Goal: Task Accomplishment & Management: Manage account settings

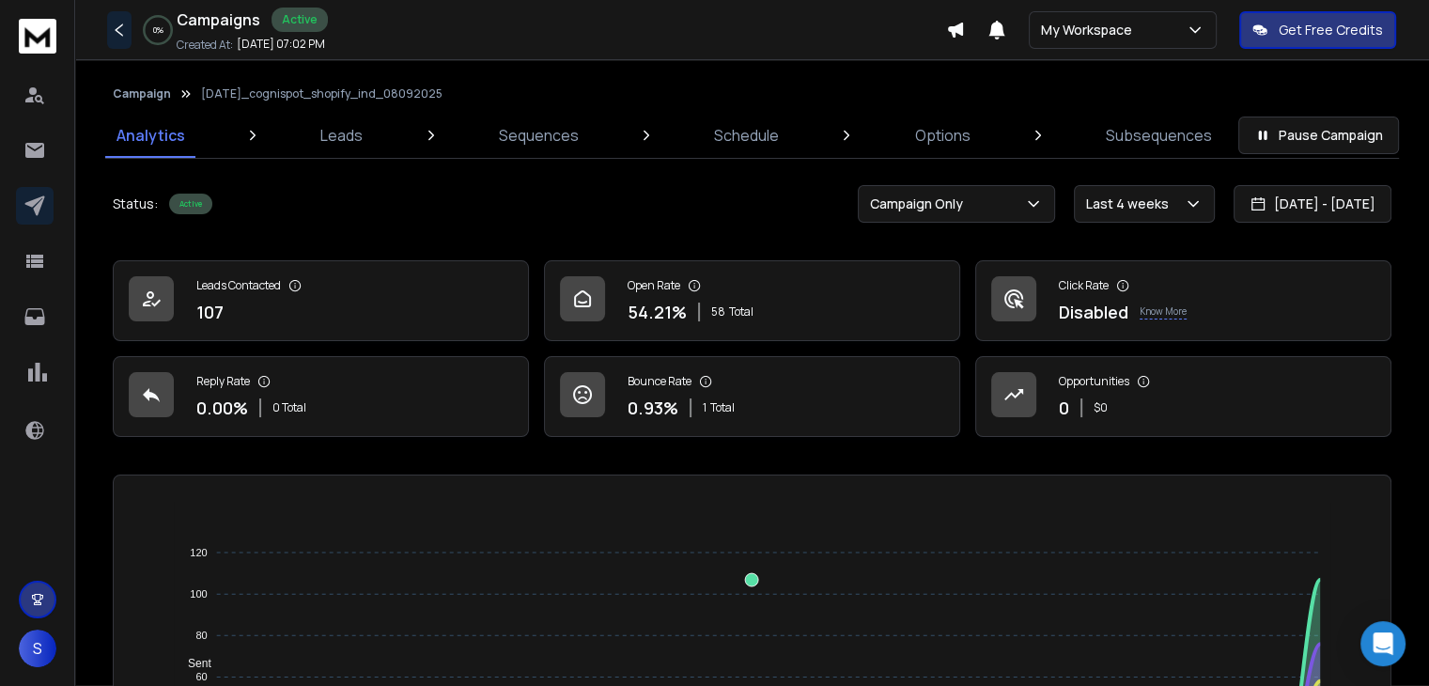
click at [111, 34] on icon at bounding box center [119, 30] width 17 height 17
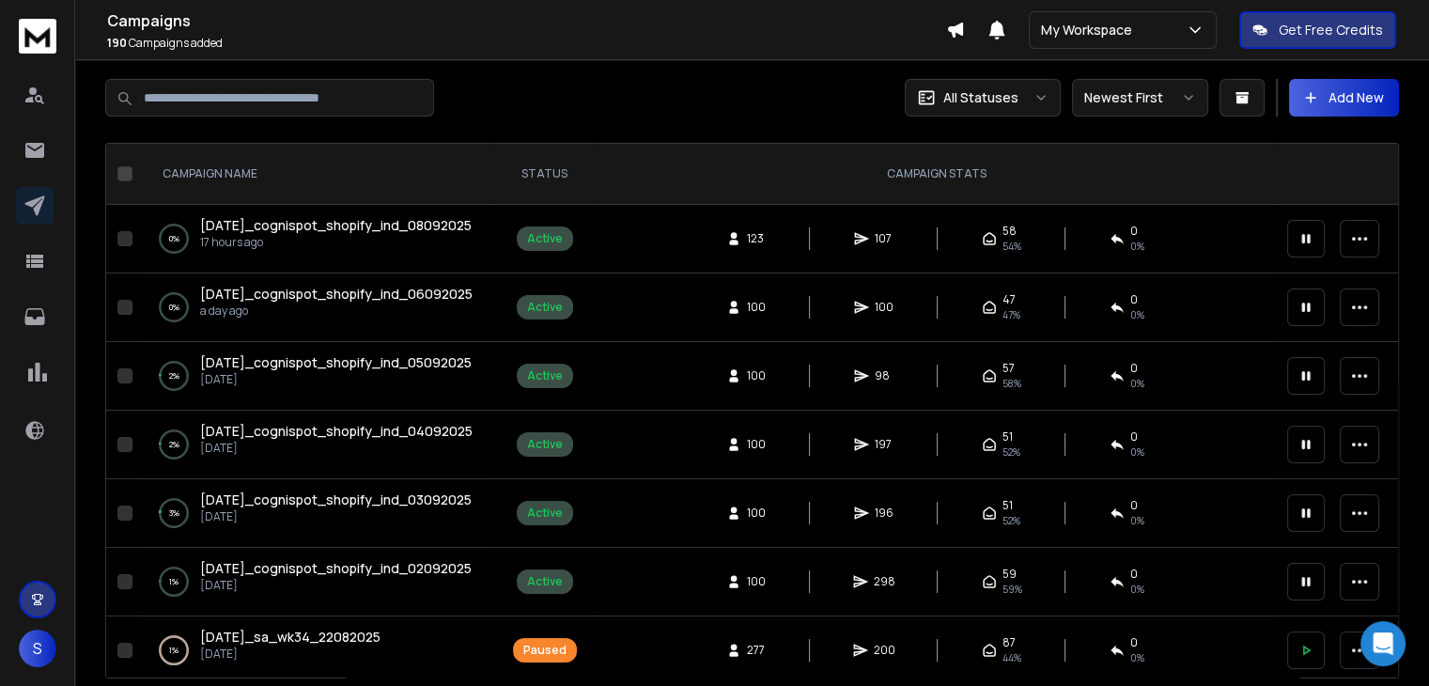
click at [433, 224] on span "[DATE]_cognispot_shopify_ind_08092025" at bounding box center [336, 225] width 272 height 18
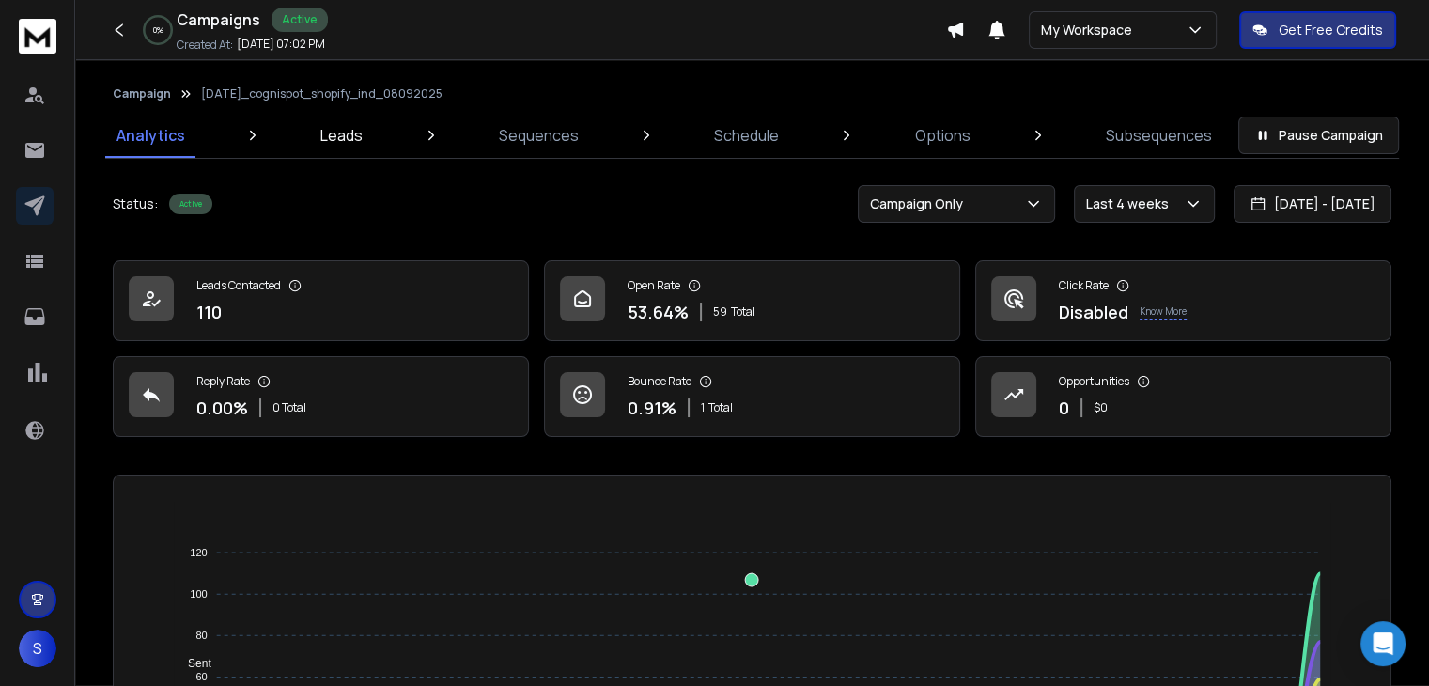
click at [356, 140] on p "Leads" at bounding box center [341, 135] width 42 height 23
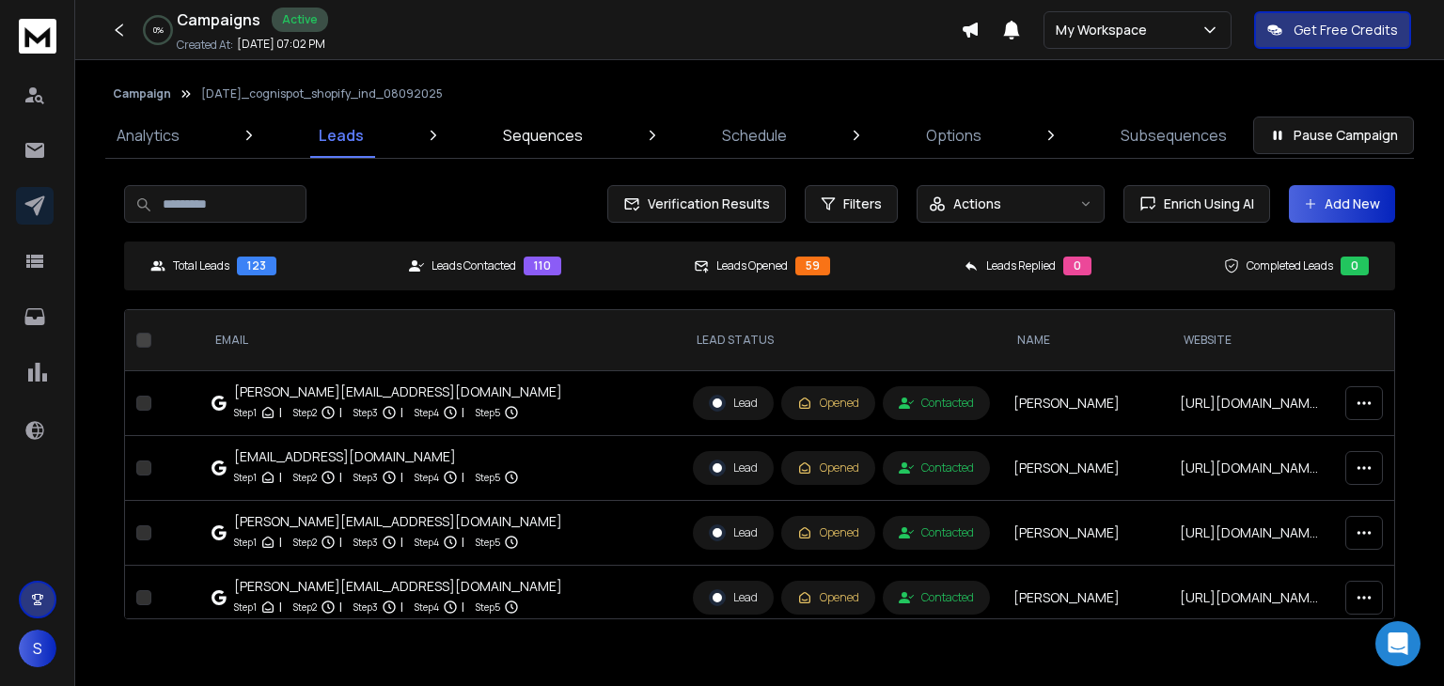
click at [522, 146] on p "Sequences" at bounding box center [543, 135] width 80 height 23
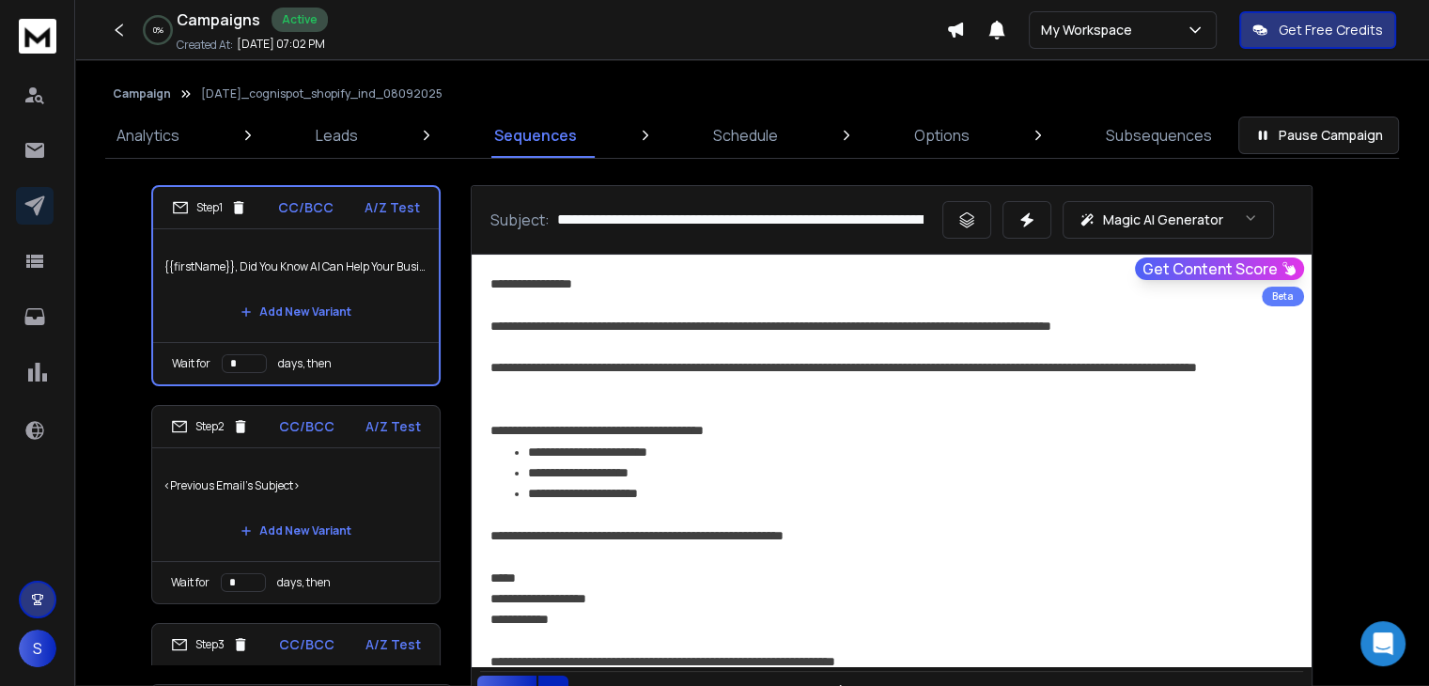
scroll to position [26, 0]
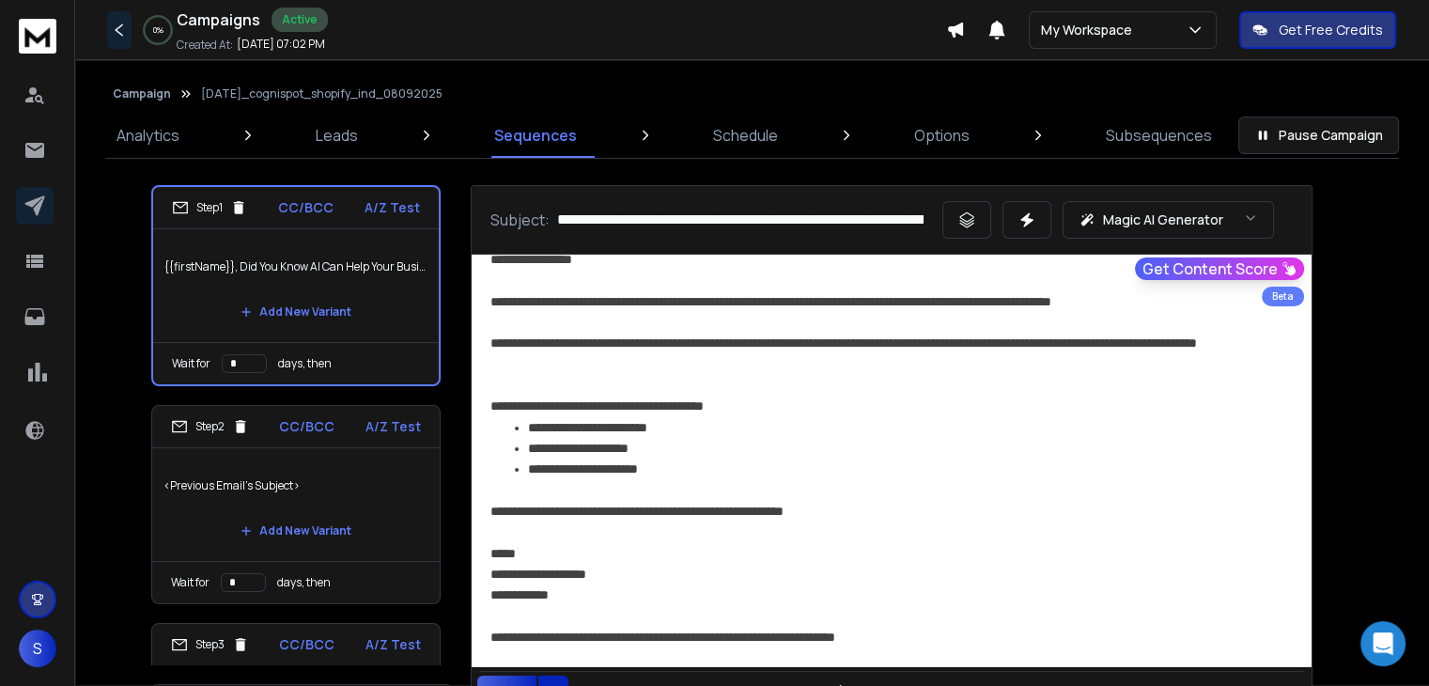
click at [120, 29] on icon at bounding box center [119, 30] width 17 height 17
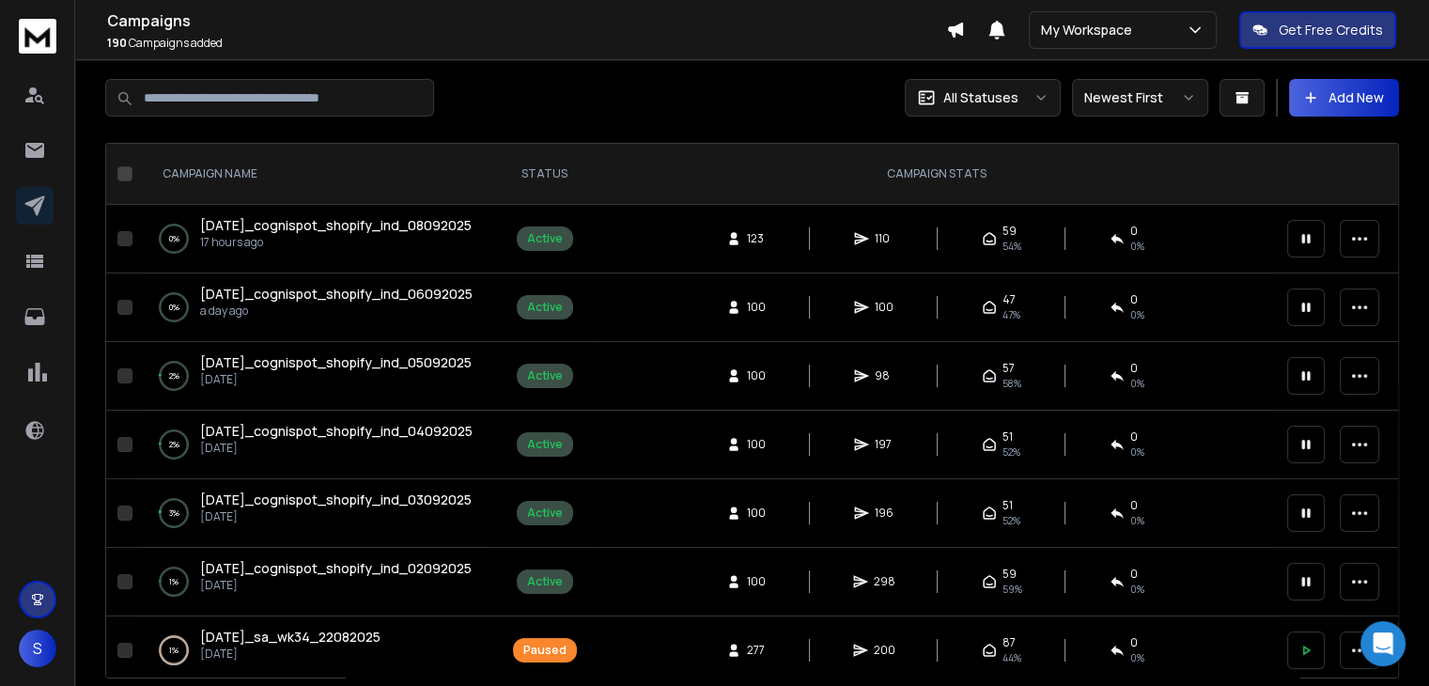
click at [297, 231] on span "[DATE]_cognispot_shopify_ind_08092025" at bounding box center [336, 225] width 272 height 18
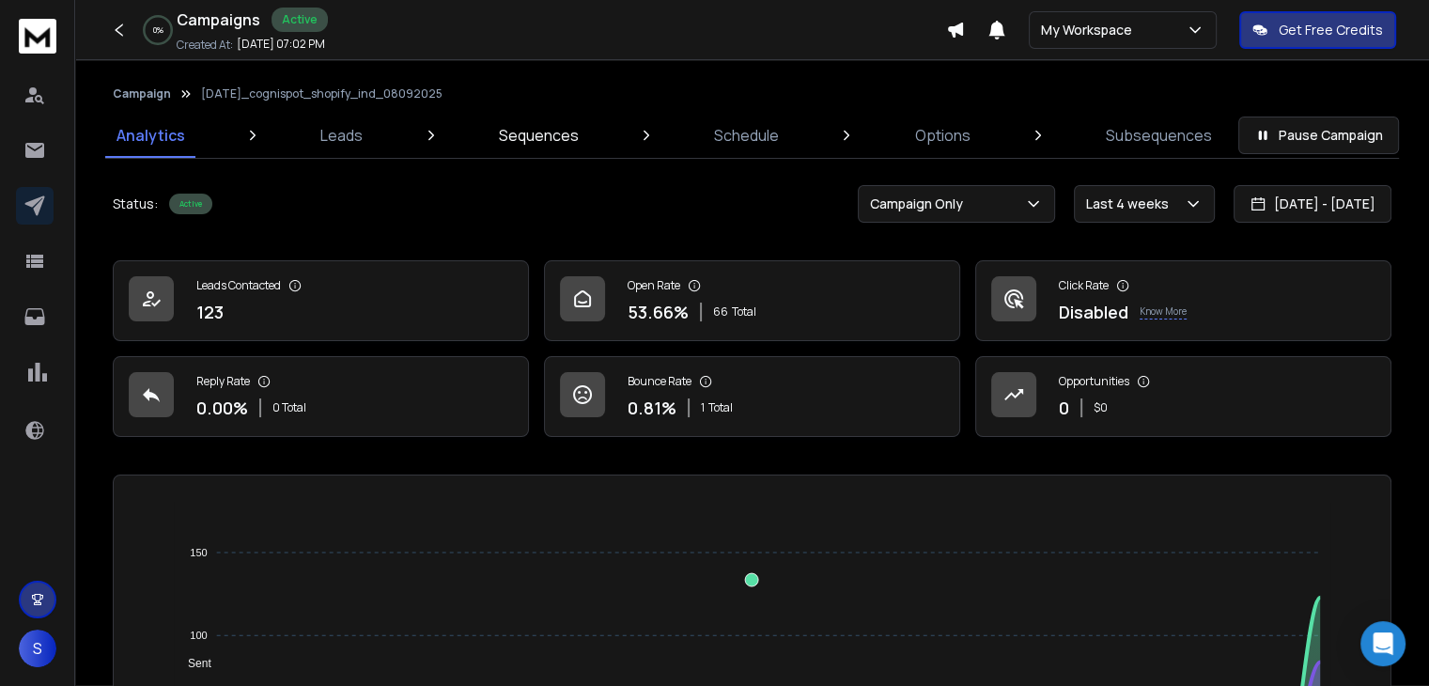
click at [562, 140] on p "Sequences" at bounding box center [539, 135] width 80 height 23
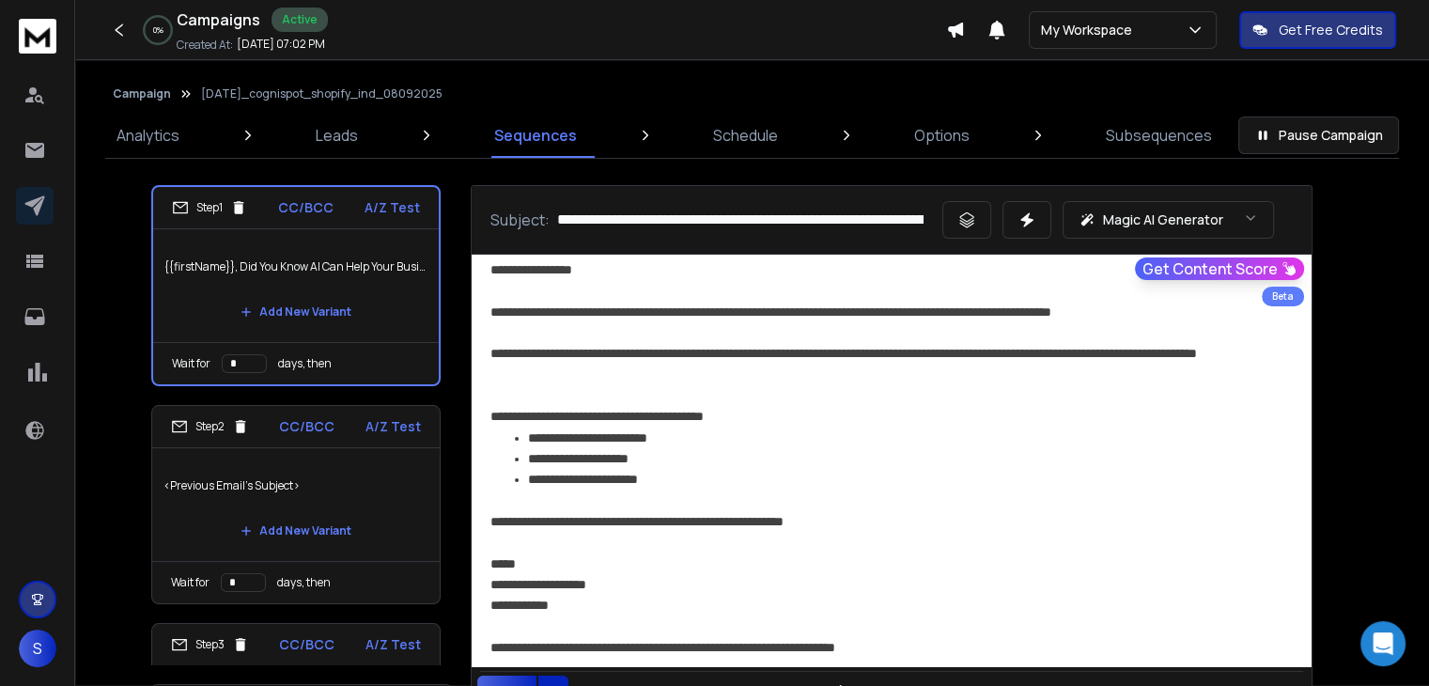
scroll to position [26, 0]
